Goal: Task Accomplishment & Management: Manage account settings

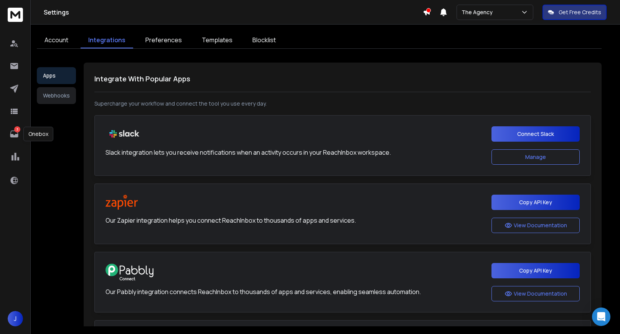
click at [20, 130] on link "3" at bounding box center [14, 133] width 15 height 15
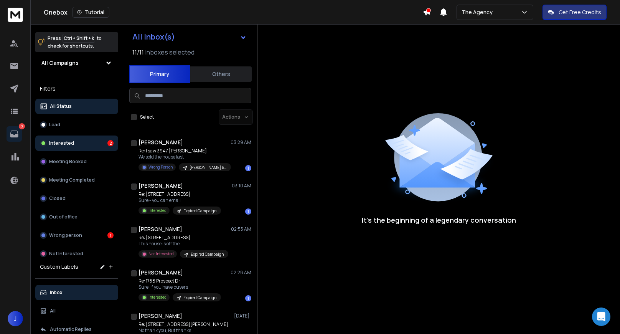
click at [79, 146] on button "Interested 2" at bounding box center [76, 142] width 83 height 15
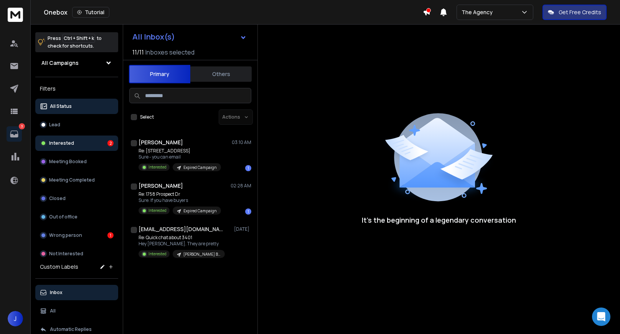
click at [86, 110] on button "All Status" at bounding box center [76, 106] width 83 height 15
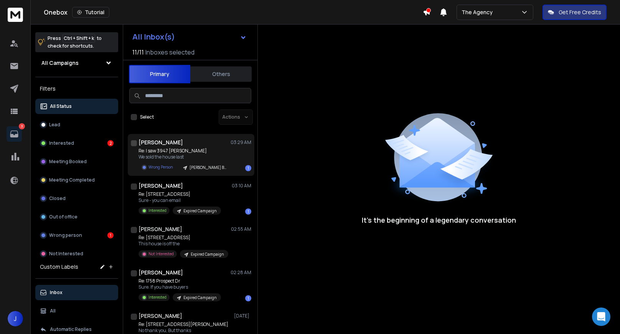
click at [219, 142] on div "Barry Caldwell 03:29 AM" at bounding box center [194, 142] width 113 height 8
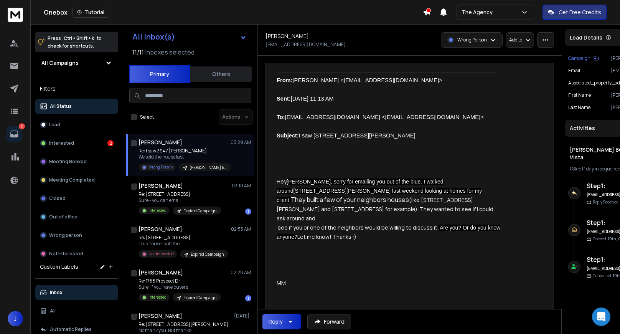
scroll to position [537, 0]
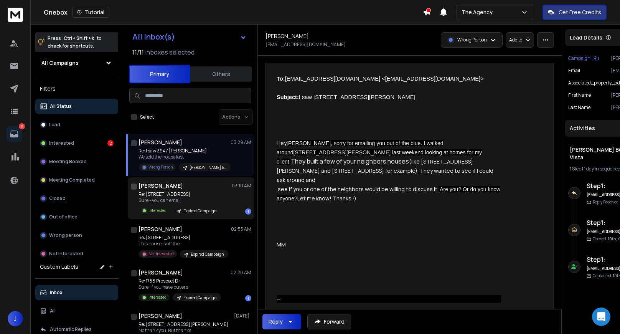
click at [187, 187] on div "Holly Dale 03:10 AM" at bounding box center [194, 186] width 113 height 8
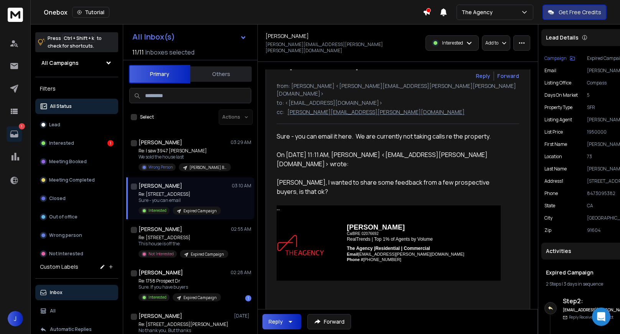
scroll to position [0, 0]
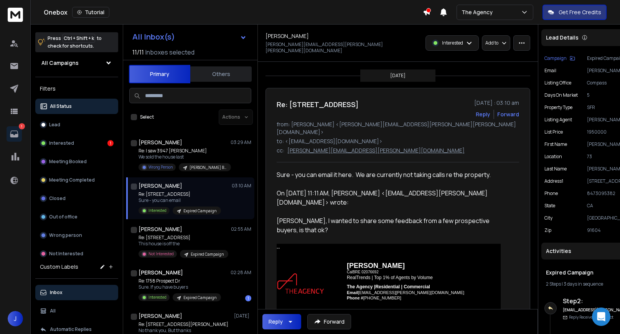
click at [538, 183] on div "Today Re: 4303 Irvine Ave 10 October 2025 : 03:10 am Reply Forward from: Holly …" at bounding box center [398, 295] width 280 height 452
click at [589, 71] on p "holly.adair.dale@gmail.com" at bounding box center [608, 70] width 43 height 6
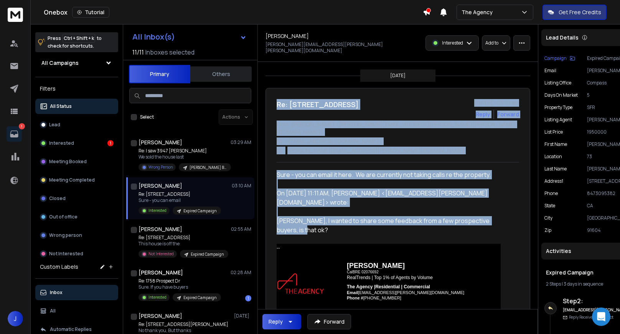
drag, startPoint x: 273, startPoint y: 95, endPoint x: 468, endPoint y: 217, distance: 230.1
click at [468, 217] on div "Re: 4303 Irvine Ave 10 October 2025 : 03:10 am Reply Forward from: Holly Dale <…" at bounding box center [397, 305] width 265 height 434
copy div "Re: 4303 Irvine Ave 10 October 2025 : 03:10 am Reply Forward from: Holly Dale <…"
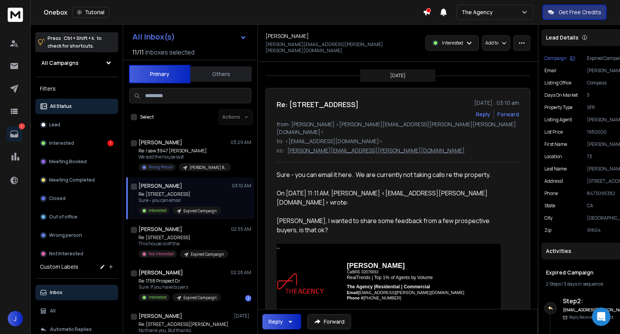
click at [596, 180] on p "4303 Irvine Ave" at bounding box center [608, 181] width 43 height 6
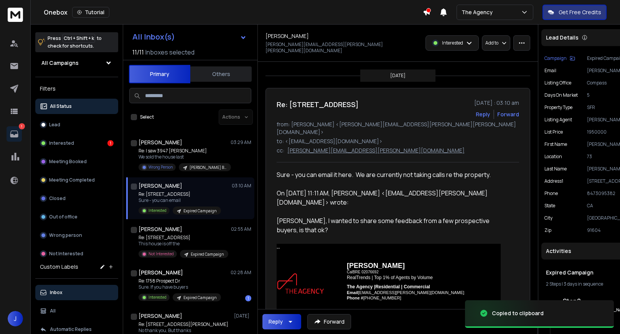
click at [595, 219] on p "Studio City" at bounding box center [608, 218] width 43 height 6
click at [598, 228] on p "91604" at bounding box center [608, 230] width 43 height 6
click at [537, 281] on div "Today Re: 4303 Irvine Ave 10 October 2025 : 03:10 am Reply Forward from: Holly …" at bounding box center [398, 295] width 280 height 452
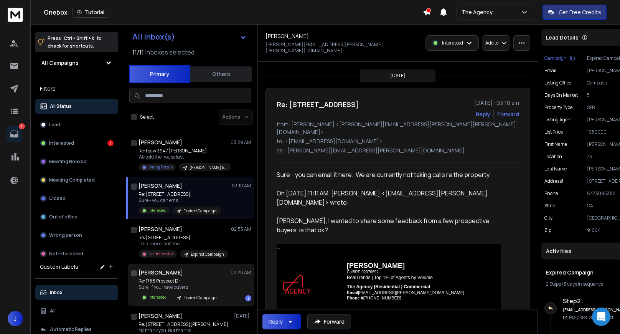
click at [202, 276] on div "Shane Stanger 02:28 AM" at bounding box center [194, 272] width 113 height 8
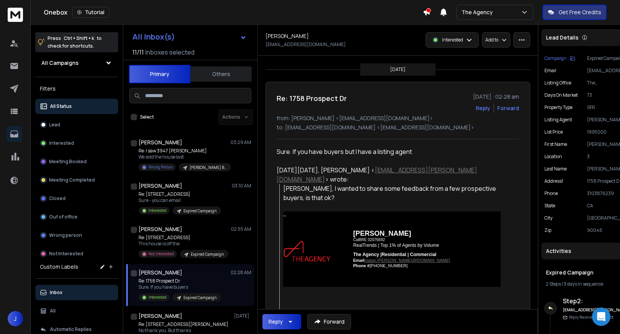
drag, startPoint x: 607, startPoint y: 71, endPoint x: 210, endPoint y: 112, distance: 398.6
click at [607, 71] on p "shanestanger@gmail.com" at bounding box center [608, 70] width 43 height 6
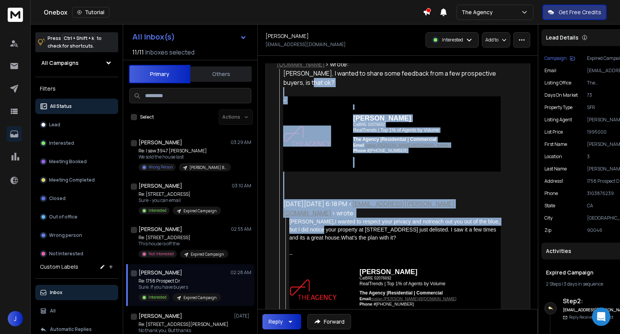
scroll to position [153, 0]
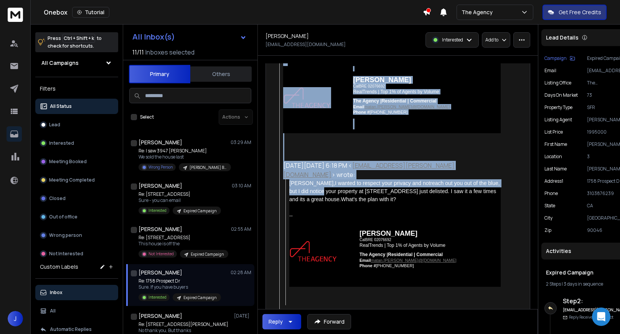
drag, startPoint x: 313, startPoint y: 198, endPoint x: 299, endPoint y: 190, distance: 16.0
click at [299, 190] on div "Shane, I wanted to share some feedback from a few prospective buyers, is that o…" at bounding box center [391, 167] width 217 height 275
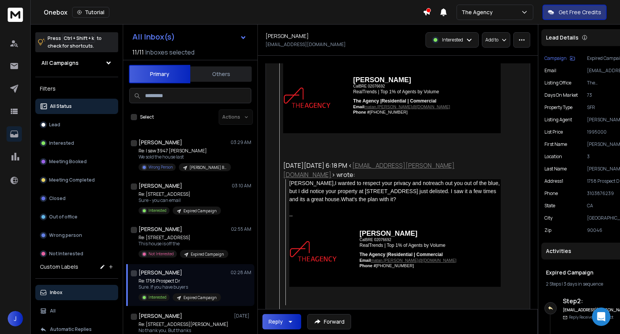
click at [397, 198] on div "Shane , I wanted to respect your privacy and not reach out you out of the blue,…" at bounding box center [394, 191] width 211 height 24
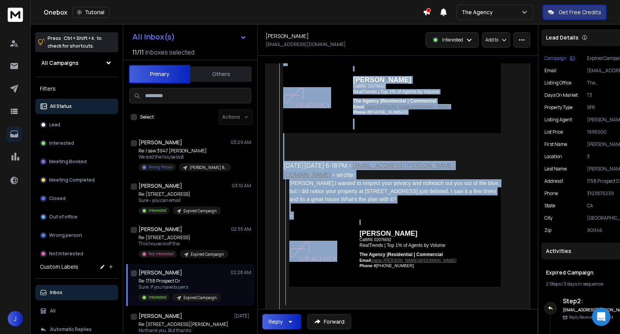
scroll to position [231, 0]
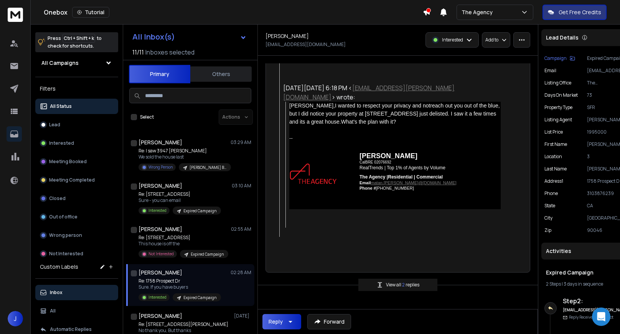
drag, startPoint x: 277, startPoint y: 98, endPoint x: 472, endPoint y: 266, distance: 257.7
click at [472, 266] on div "Re: 1758 Prospect Dr 10 October 2025 : 02:28 am Reply Forward from: Shane Stang…" at bounding box center [397, 61] width 265 height 421
copy div "Re: 1758 Prospect Dr 10 October 2025 : 02:28 am Reply Forward from: Shane Stang…"
drag, startPoint x: 544, startPoint y: 330, endPoint x: 491, endPoint y: 330, distance: 52.1
click at [544, 330] on div "Lead Details Campaign Expired Campaign Email shanestanger@gmail.com Listing Off…" at bounding box center [587, 192] width 98 height 334
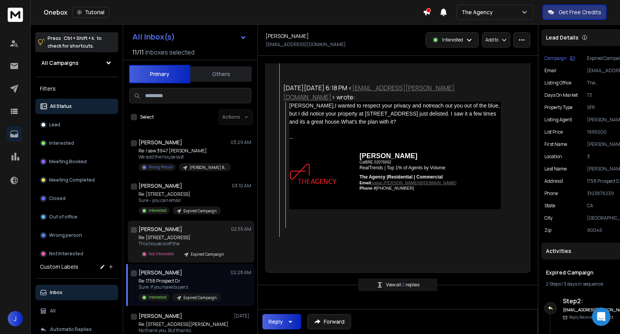
click at [199, 230] on div "Robert Meadow 02:55 AM" at bounding box center [194, 229] width 113 height 8
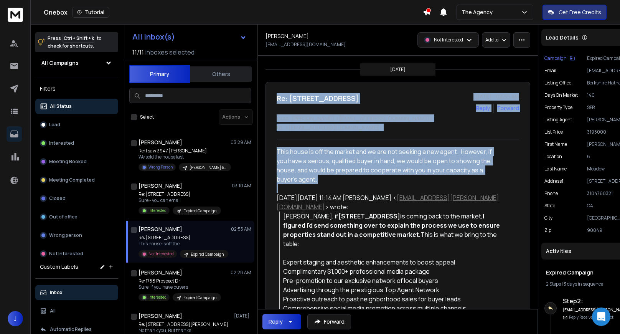
drag, startPoint x: 274, startPoint y: 96, endPoint x: 404, endPoint y: 184, distance: 156.9
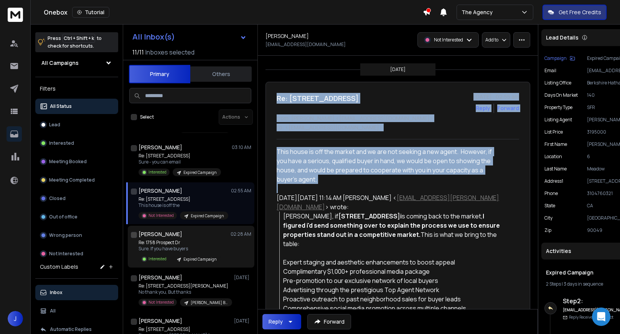
scroll to position [77, 0]
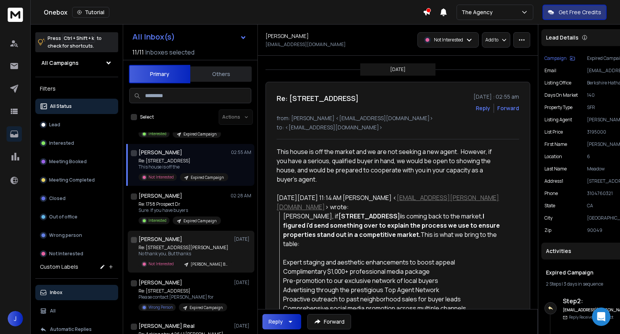
click at [212, 249] on p "Re: [STREET_ADDRESS][PERSON_NAME]" at bounding box center [184, 247] width 92 height 6
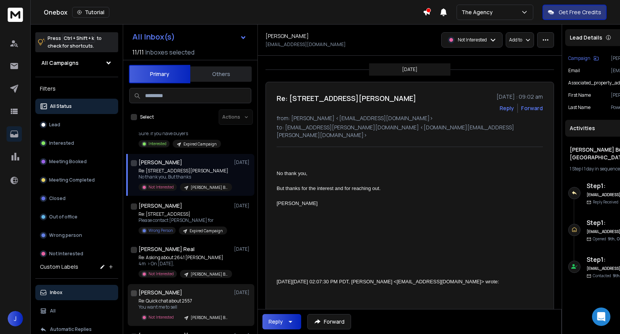
scroll to position [230, 0]
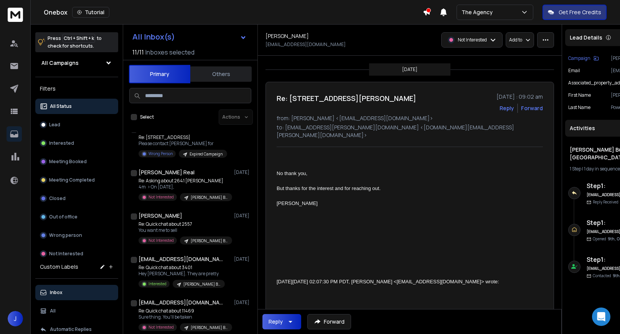
drag, startPoint x: 212, startPoint y: 221, endPoint x: 271, endPoint y: 255, distance: 67.8
click at [212, 221] on p "Re: Quick chat about 2557" at bounding box center [184, 224] width 92 height 6
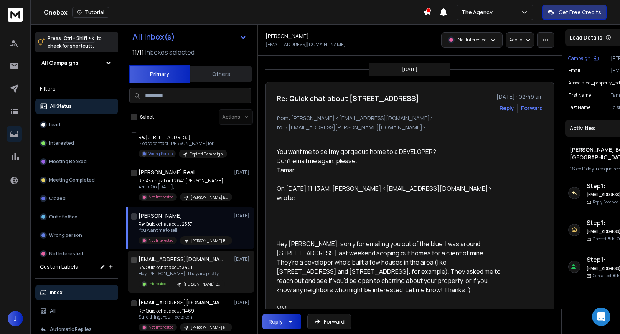
click at [219, 274] on p "Hey [PERSON_NAME]. They are pretty" at bounding box center [181, 273] width 86 height 6
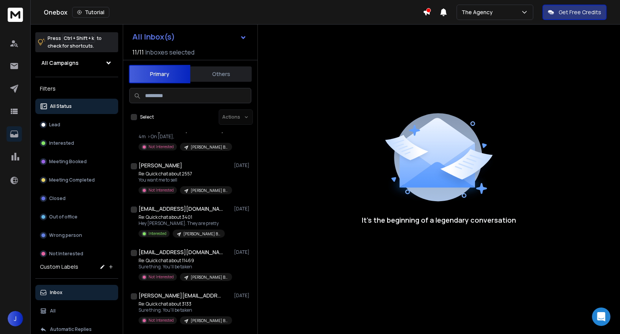
scroll to position [280, 0]
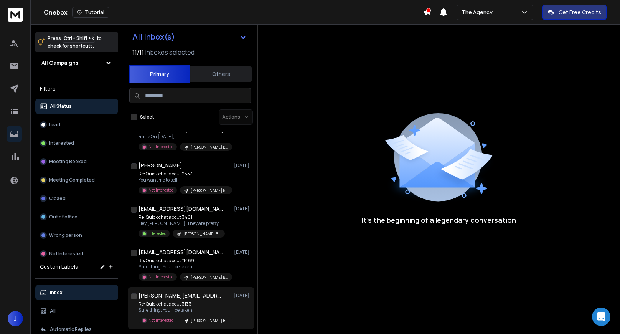
click at [207, 303] on p "Re: Quick chat about 3133" at bounding box center [184, 304] width 92 height 6
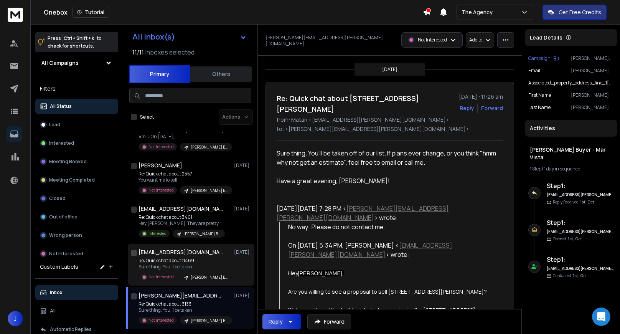
click at [212, 265] on p "Sure thing. You'll be taken" at bounding box center [184, 266] width 92 height 6
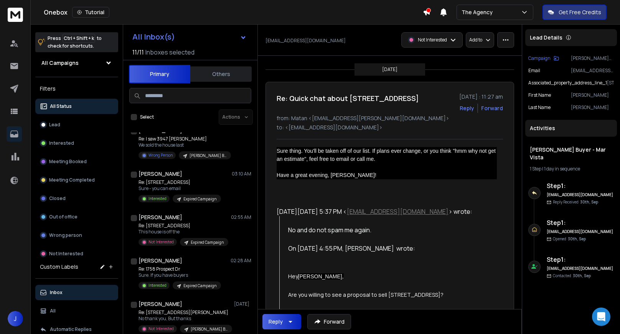
scroll to position [0, 0]
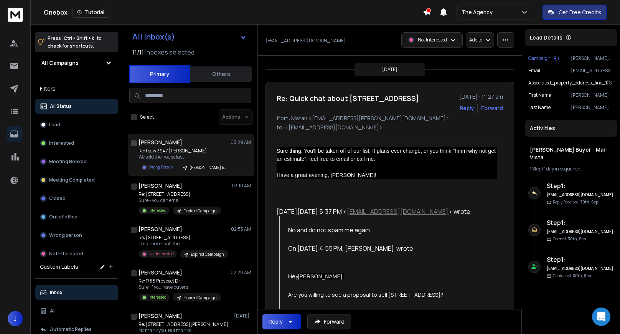
click at [208, 149] on p "Re: I saw 3947 [PERSON_NAME]" at bounding box center [184, 151] width 92 height 6
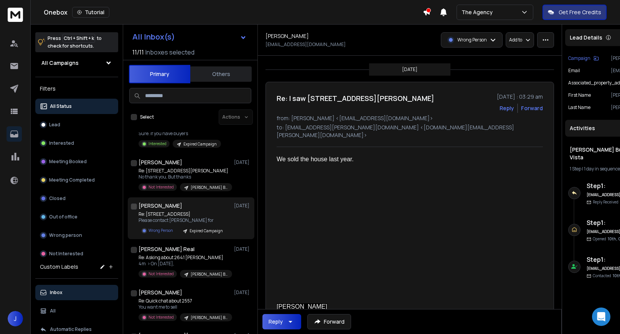
scroll to position [77, 0]
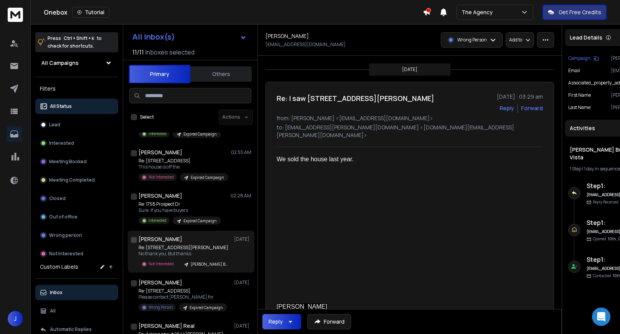
click at [212, 234] on div "Sam Powers 09 Oct Re: 2579 Kelton Ave No thank you, But thanks Not Interested I…" at bounding box center [191, 251] width 127 height 42
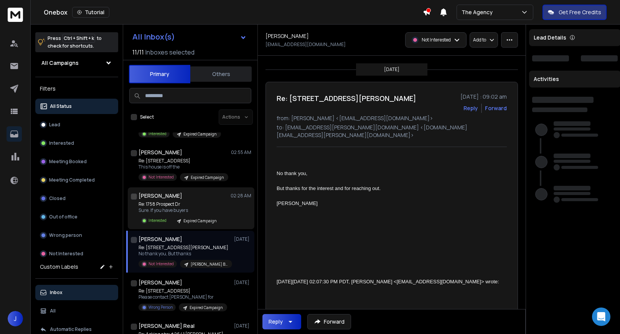
click at [215, 207] on p "Sure. If you have buyers" at bounding box center [179, 210] width 82 height 6
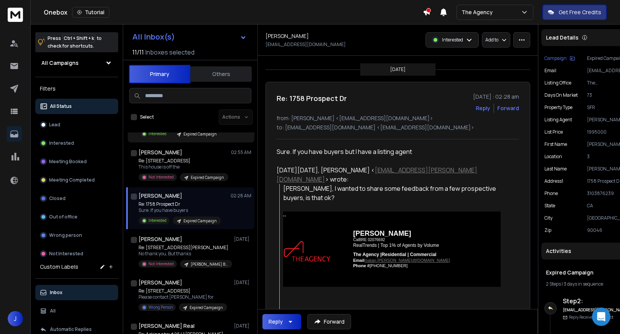
scroll to position [0, 0]
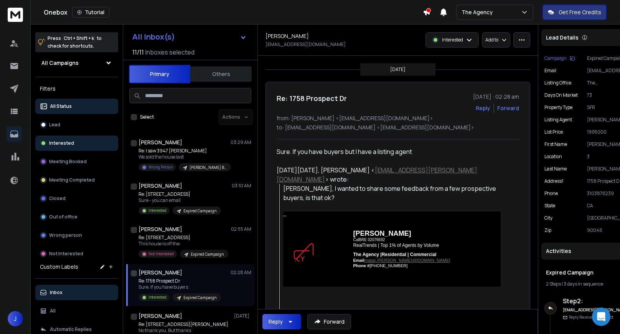
click at [58, 141] on p "Interested" at bounding box center [61, 143] width 25 height 6
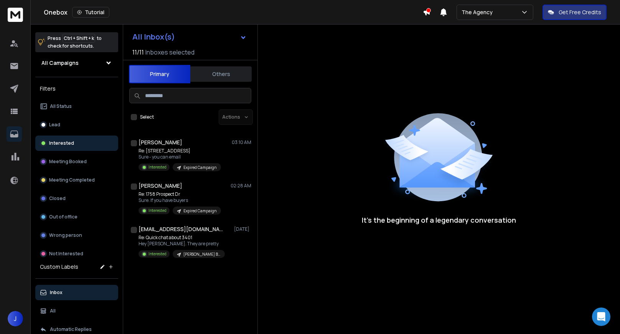
click at [27, 258] on div "J" at bounding box center [15, 167] width 31 height 334
click at [574, 170] on div "It’s the beginning of a legendary conversation" at bounding box center [439, 167] width 362 height 284
click at [602, 229] on div "It’s the beginning of a legendary conversation" at bounding box center [439, 167] width 362 height 284
click at [539, 119] on div "It’s the beginning of a legendary conversation" at bounding box center [439, 167] width 362 height 284
click at [18, 112] on icon at bounding box center [14, 111] width 9 height 9
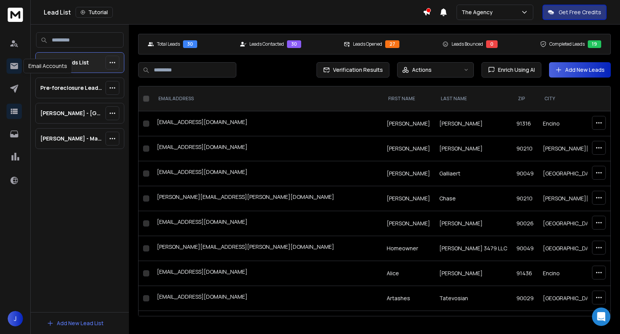
click at [13, 64] on icon at bounding box center [14, 66] width 8 height 6
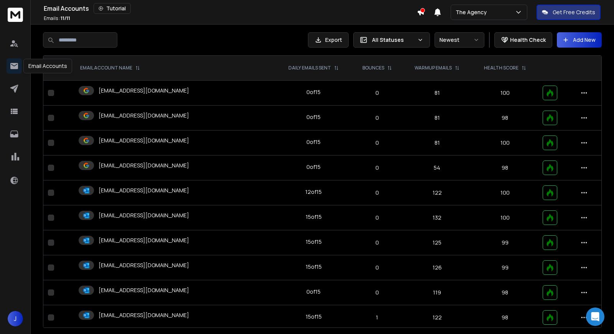
click at [573, 122] on button at bounding box center [583, 117] width 25 height 13
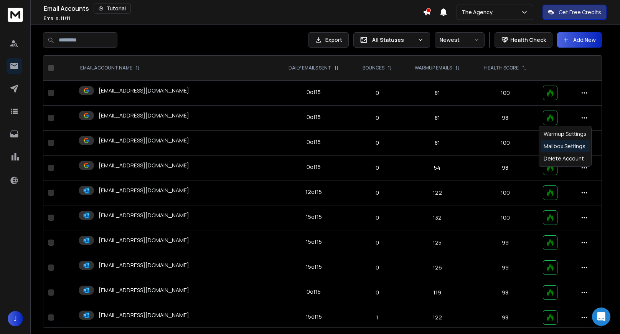
drag, startPoint x: 569, startPoint y: 145, endPoint x: 557, endPoint y: 158, distance: 17.1
click at [569, 146] on div "Mailbox Settings" at bounding box center [564, 146] width 49 height 12
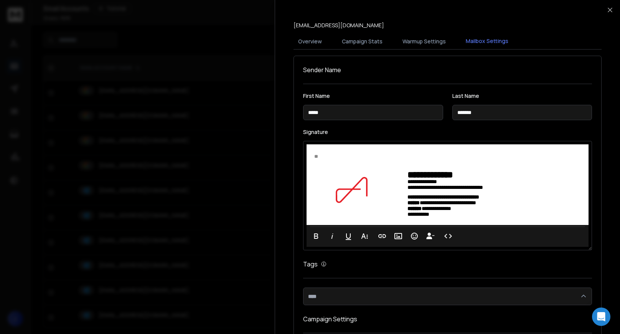
click at [352, 36] on button "Campaign Stats" at bounding box center [362, 41] width 50 height 17
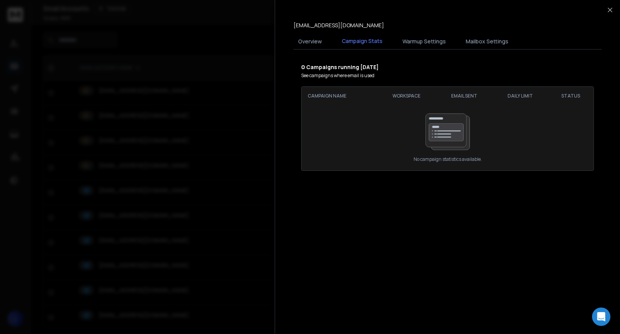
click at [409, 39] on button "Warmup Settings" at bounding box center [424, 41] width 53 height 17
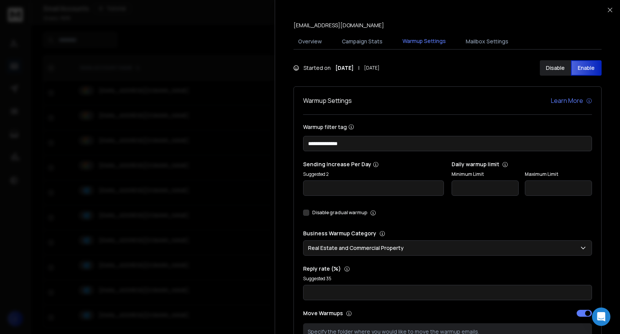
click at [466, 37] on button "Mailbox Settings" at bounding box center [487, 41] width 52 height 17
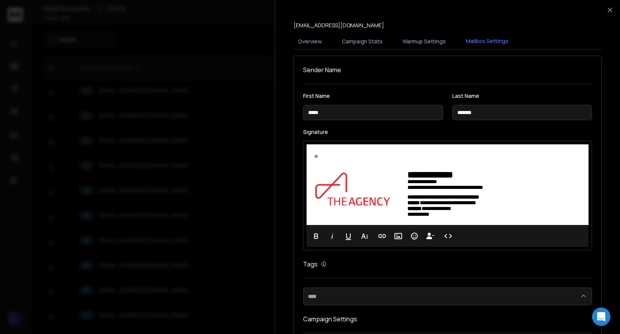
click at [370, 43] on button "Campaign Stats" at bounding box center [362, 41] width 50 height 17
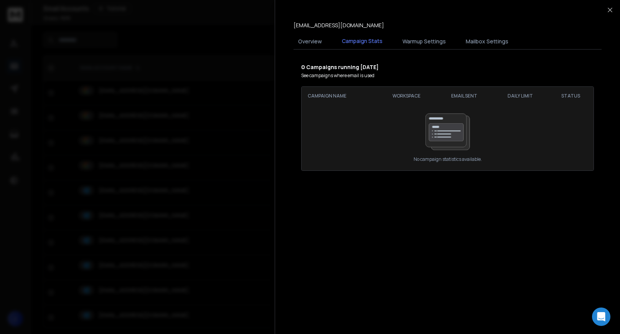
click at [315, 42] on button "Overview" at bounding box center [309, 41] width 33 height 17
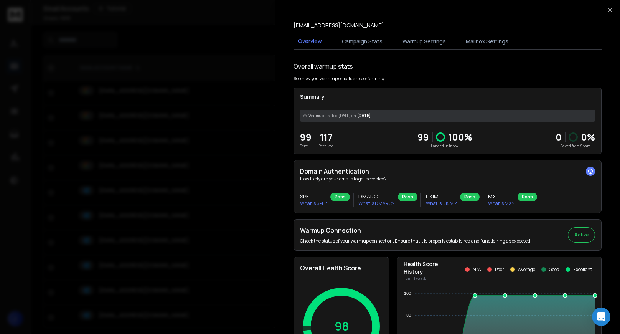
click at [373, 40] on button "Campaign Stats" at bounding box center [362, 41] width 50 height 17
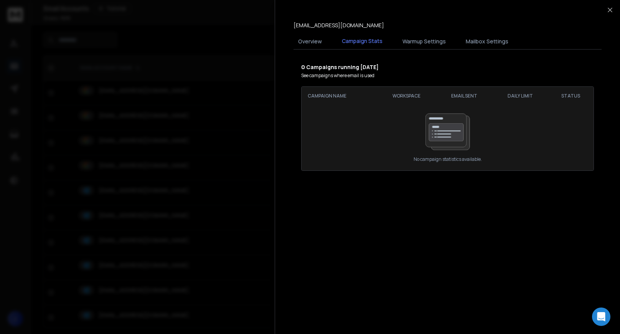
click at [437, 41] on button "Warmup Settings" at bounding box center [424, 41] width 53 height 17
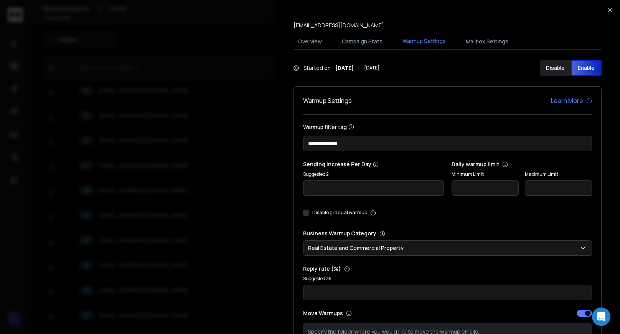
click at [498, 36] on button "Mailbox Settings" at bounding box center [487, 41] width 52 height 17
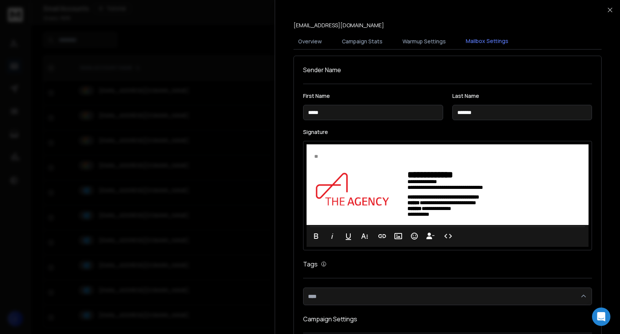
click at [92, 196] on div at bounding box center [310, 167] width 620 height 334
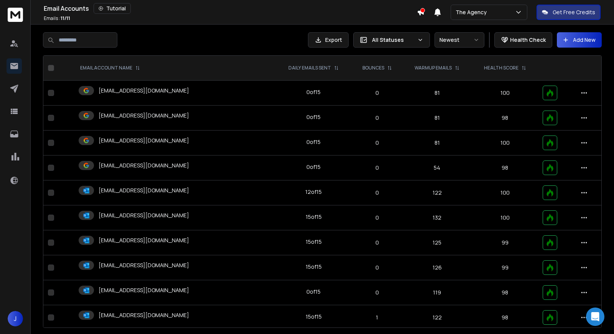
click at [158, 16] on div "Emails : 11 / 11" at bounding box center [230, 18] width 373 height 6
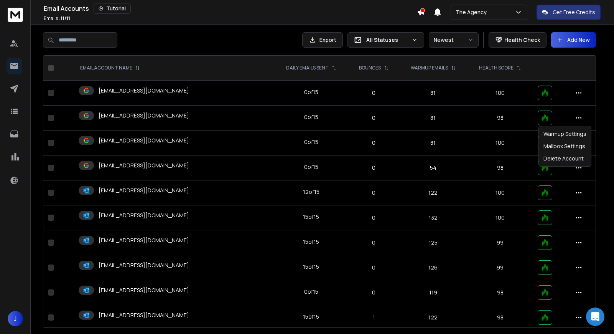
click at [572, 119] on button at bounding box center [578, 117] width 25 height 13
click at [567, 132] on div "Warmup Settings" at bounding box center [564, 134] width 49 height 12
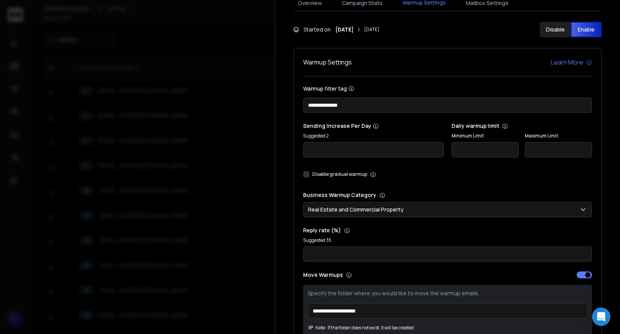
scroll to position [142, 0]
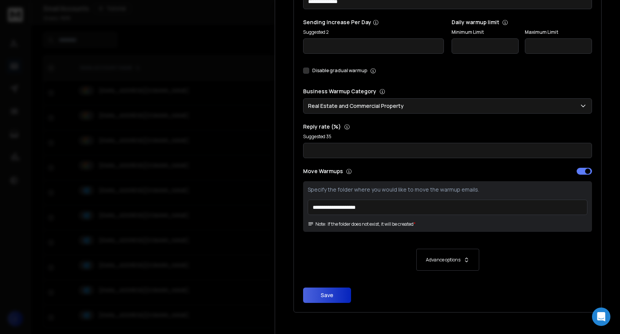
click at [580, 206] on input "**********" at bounding box center [446, 206] width 279 height 15
click at [443, 255] on div "Advance options" at bounding box center [447, 259] width 63 height 22
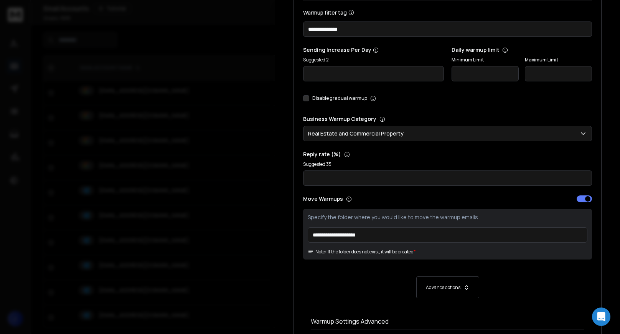
scroll to position [0, 0]
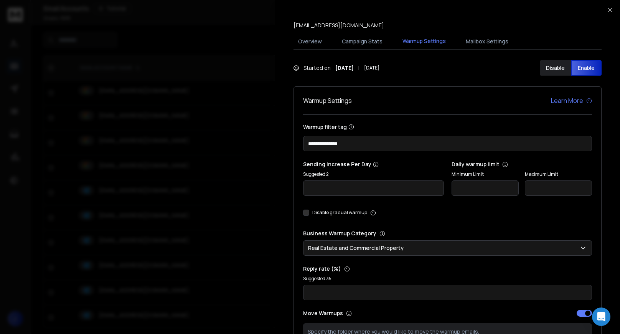
click at [472, 37] on button "Mailbox Settings" at bounding box center [487, 41] width 52 height 17
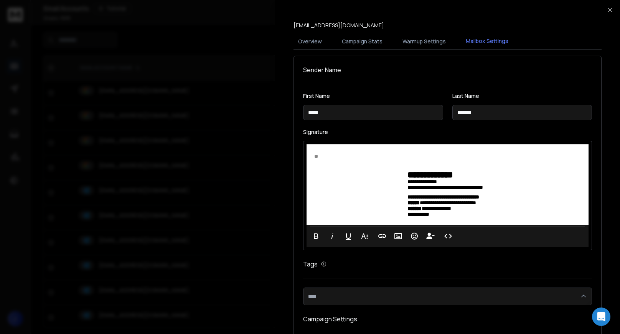
click at [304, 35] on button "Overview" at bounding box center [309, 41] width 33 height 17
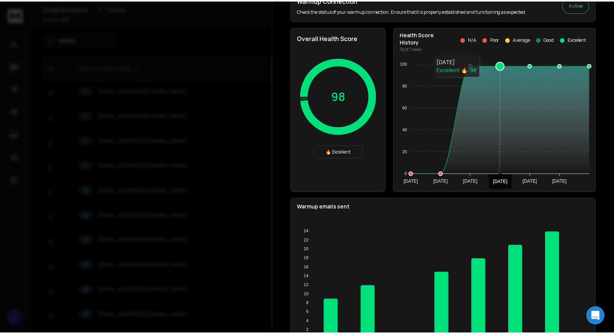
scroll to position [283, 0]
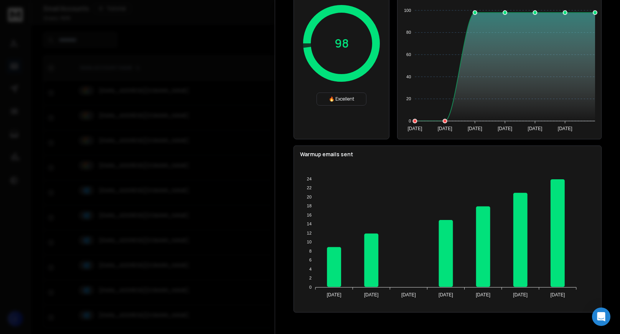
click at [85, 262] on div at bounding box center [310, 167] width 620 height 334
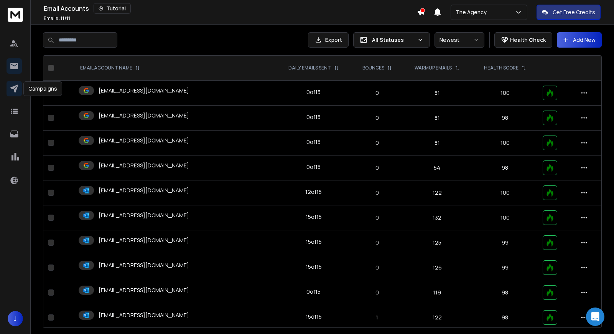
click at [15, 88] on icon at bounding box center [14, 88] width 9 height 9
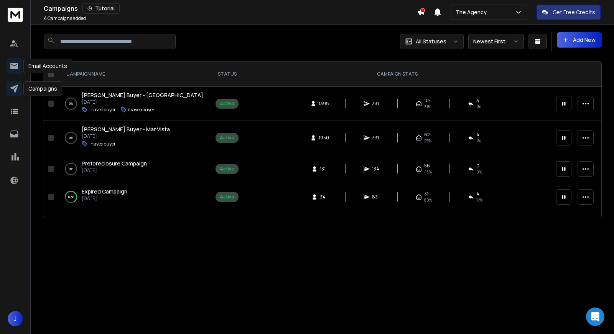
click at [16, 66] on icon at bounding box center [14, 66] width 8 height 6
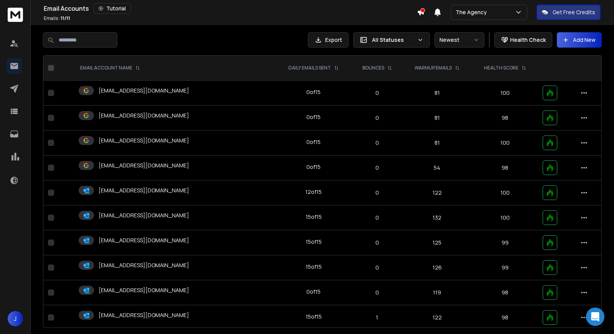
click at [380, 19] on div "Emails : 11 / 11" at bounding box center [230, 18] width 373 height 6
